Goal: Navigation & Orientation: Find specific page/section

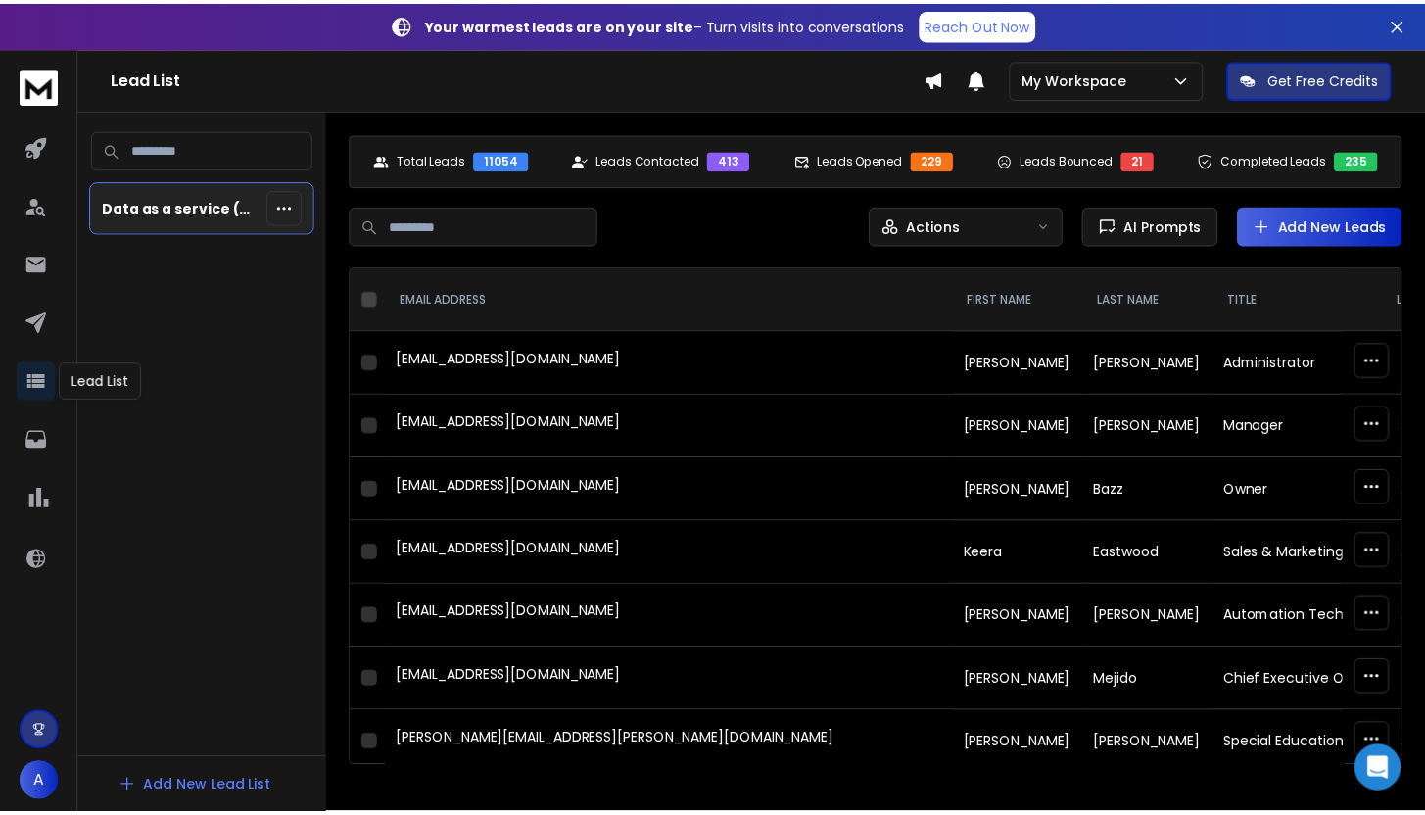
scroll to position [3234, 0]
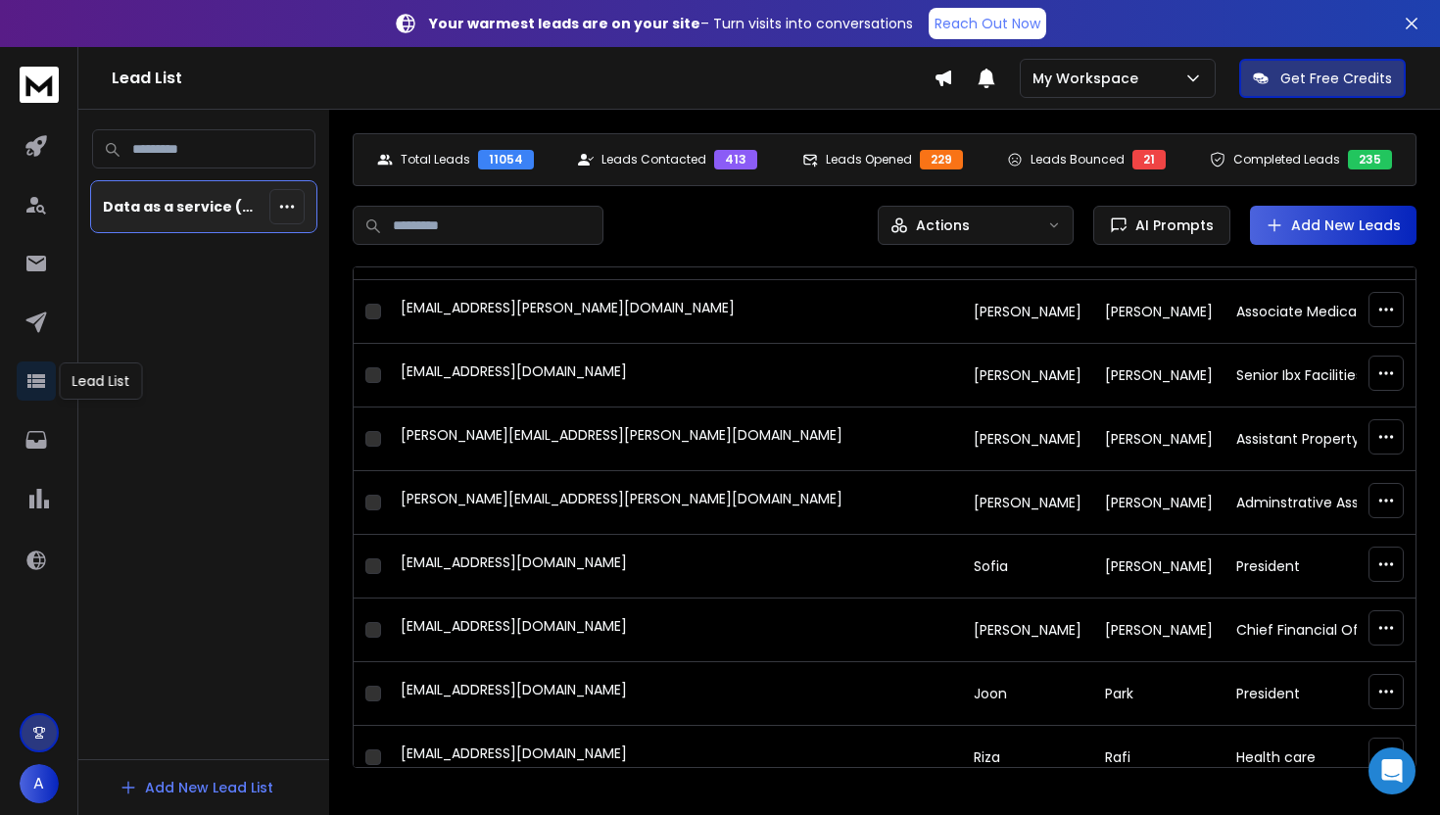
click at [14, 262] on div "A" at bounding box center [39, 435] width 78 height 776
click at [28, 266] on icon at bounding box center [36, 264] width 20 height 16
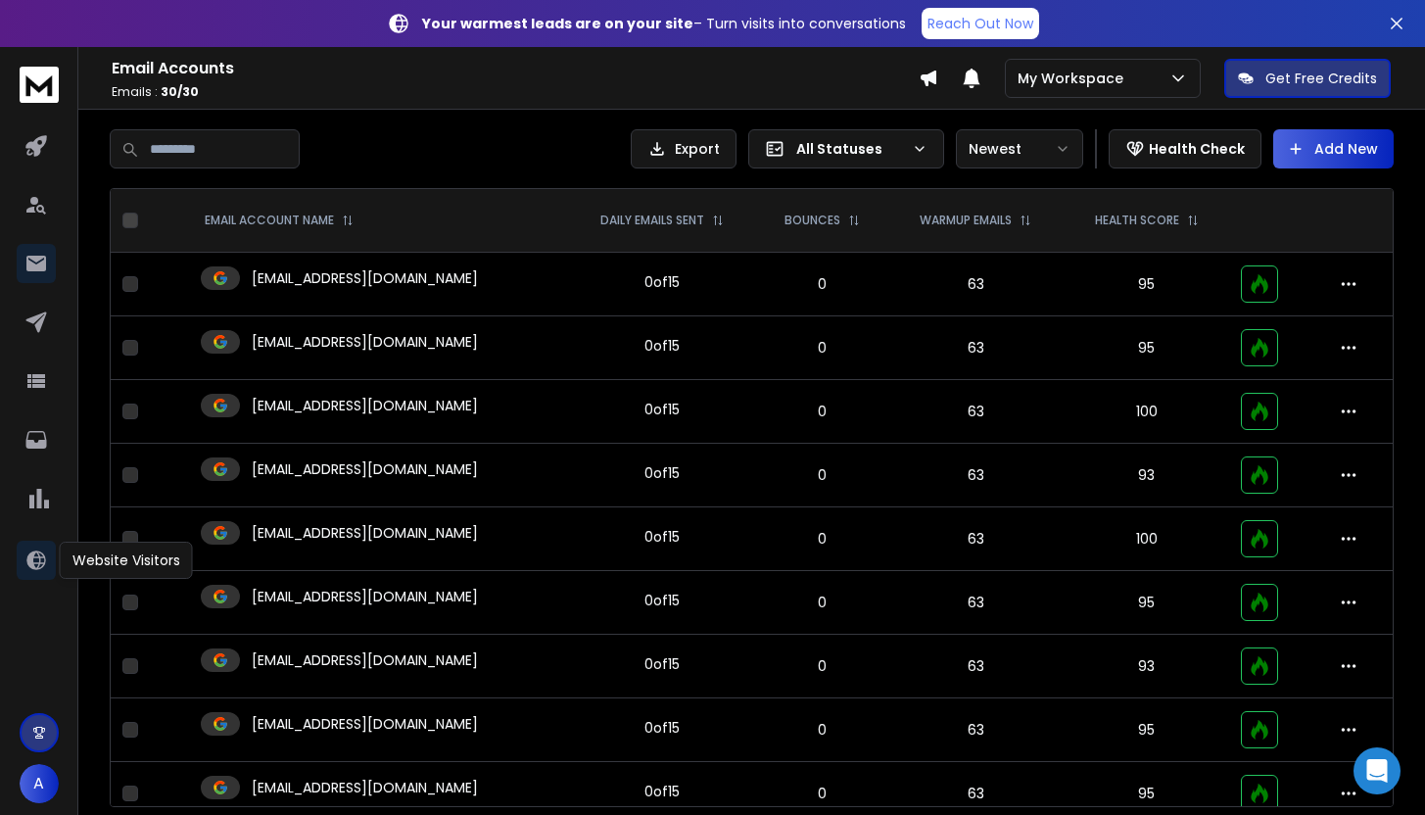
click at [53, 563] on link at bounding box center [36, 560] width 39 height 39
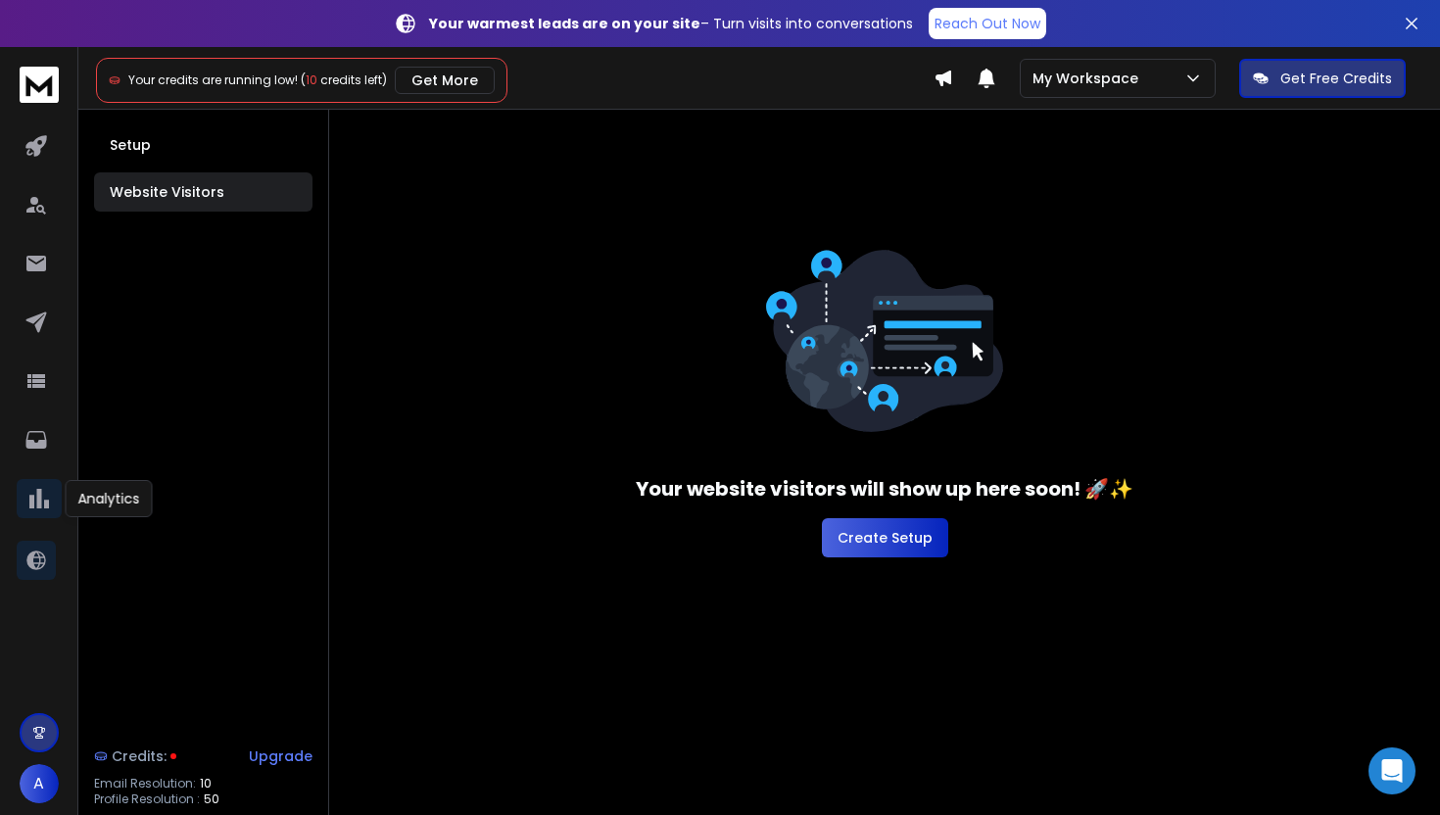
click at [38, 513] on link at bounding box center [39, 498] width 45 height 45
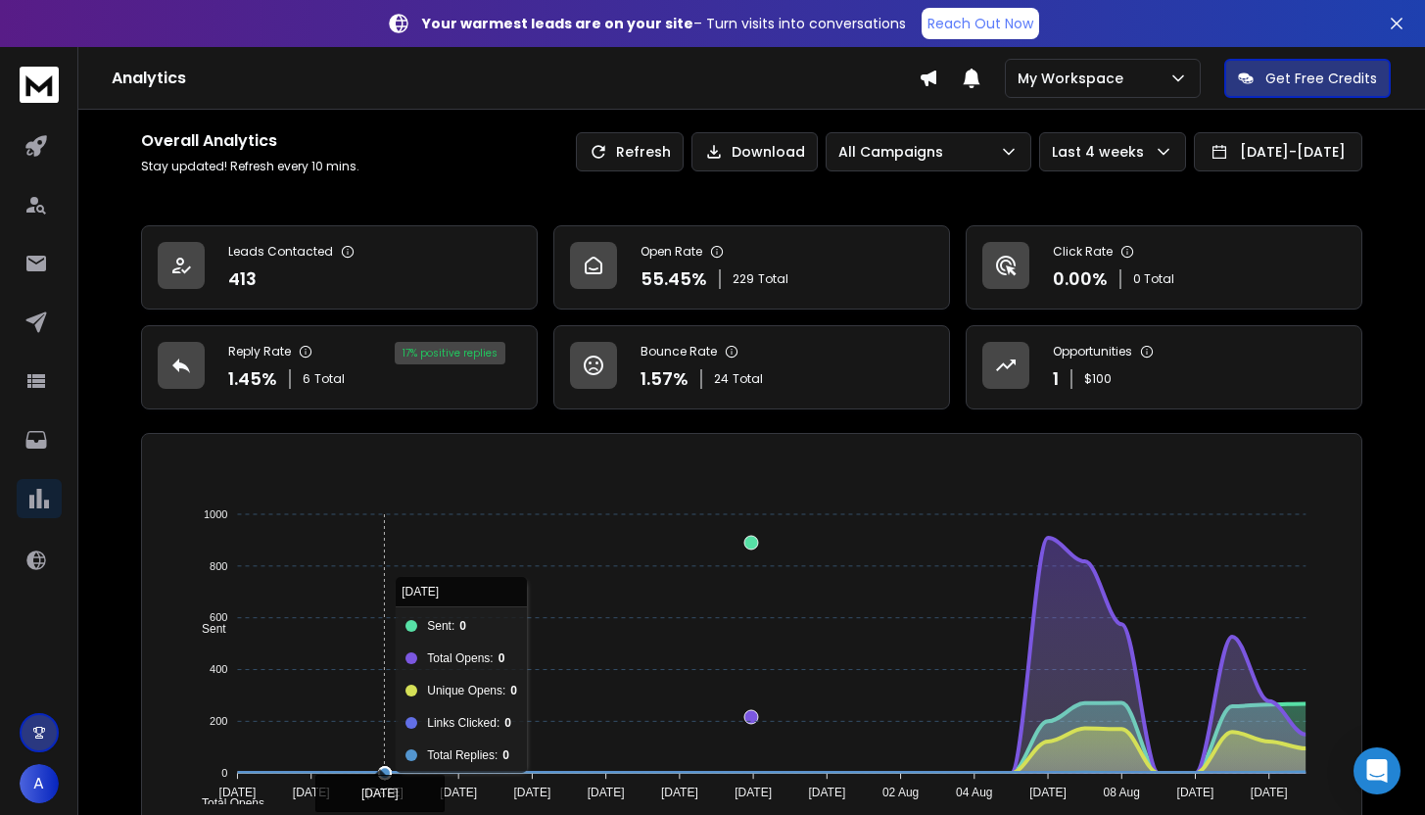
scroll to position [339, 0]
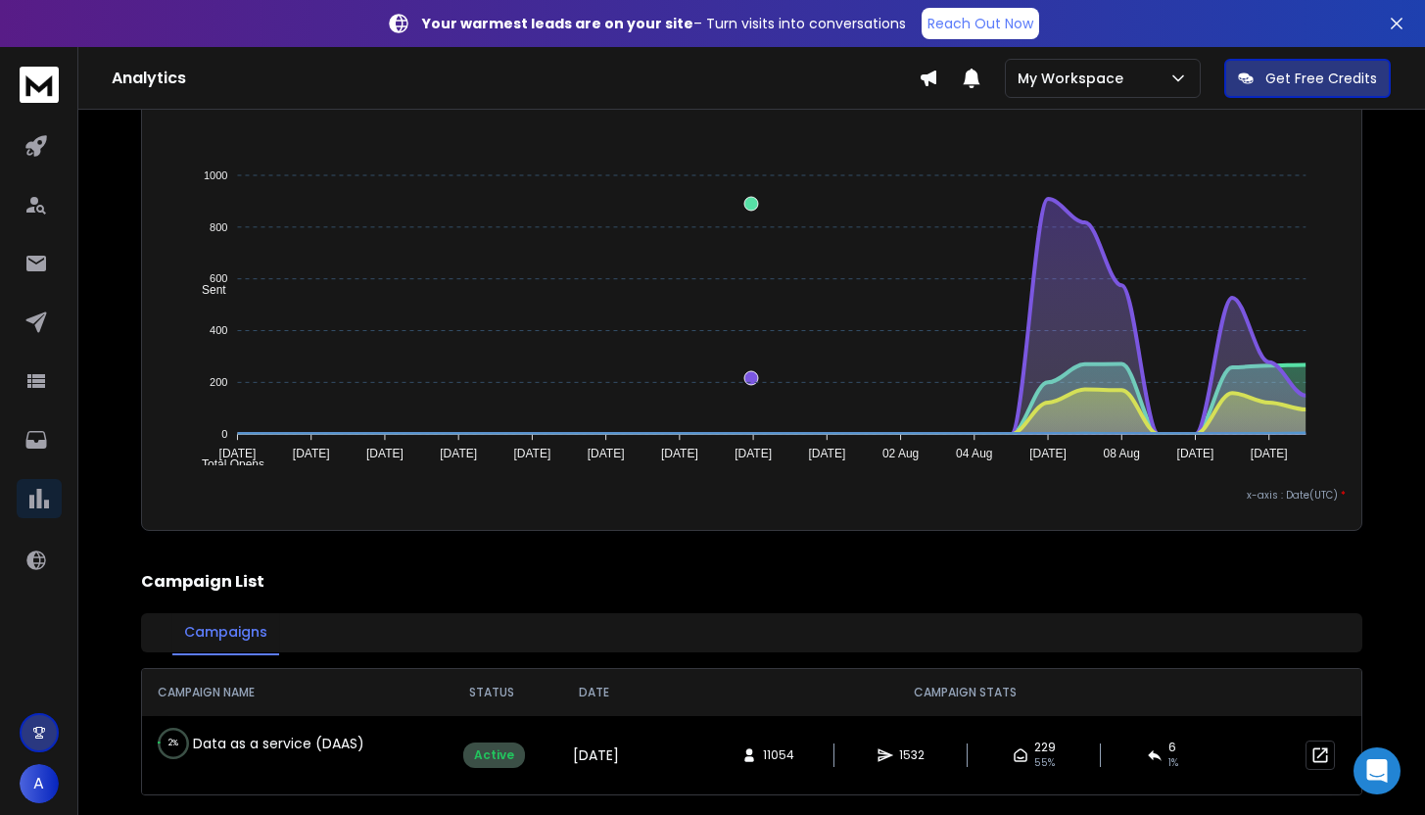
click at [1322, 755] on icon at bounding box center [1320, 755] width 15 height 15
